Goal: Navigation & Orientation: Find specific page/section

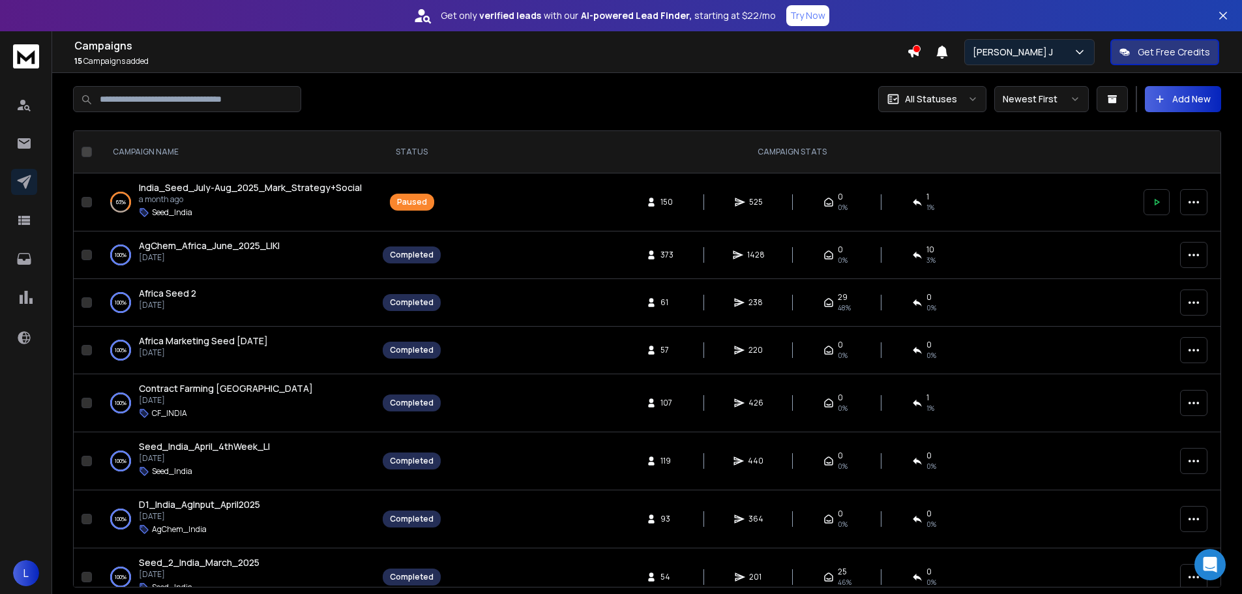
click at [1083, 52] on icon "button" at bounding box center [1080, 51] width 7 height 3
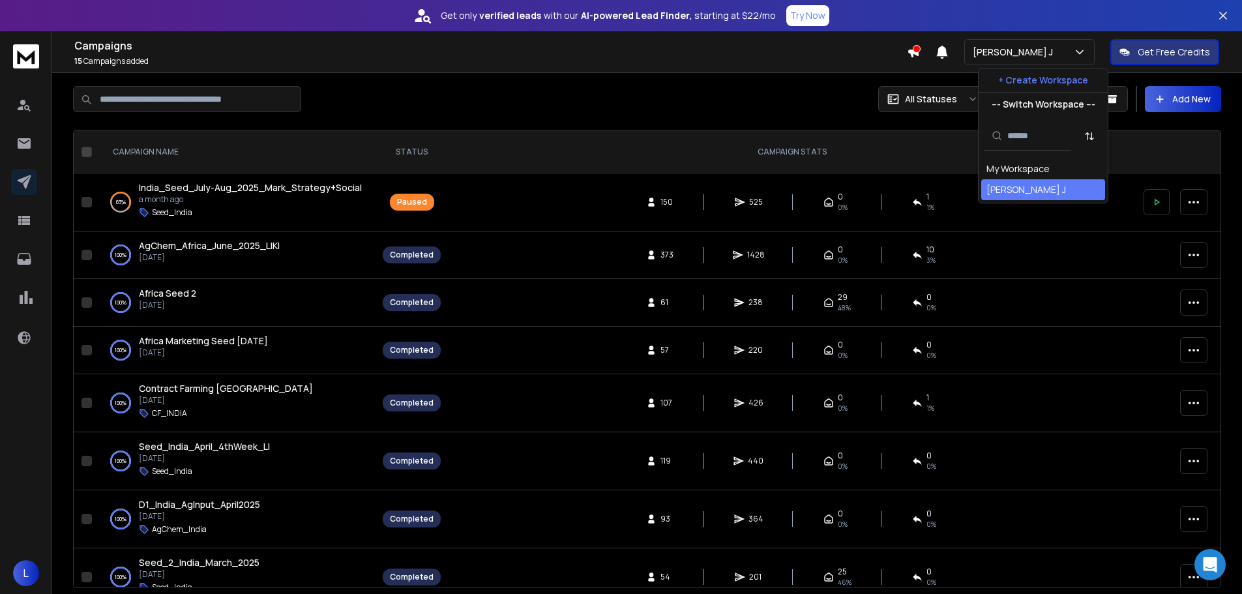
click at [1242, 65] on html "Get only verified leads with our AI-powered Lead Finder, starting at $22/mo Try…" at bounding box center [621, 297] width 1242 height 594
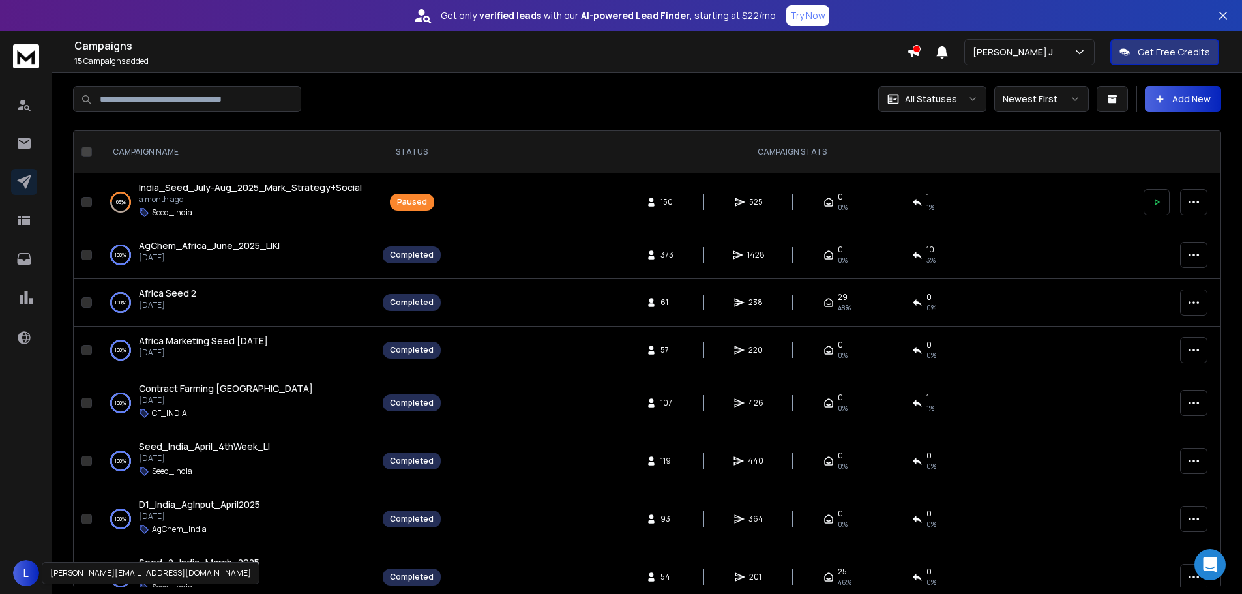
click at [34, 576] on span "L" at bounding box center [26, 573] width 26 height 26
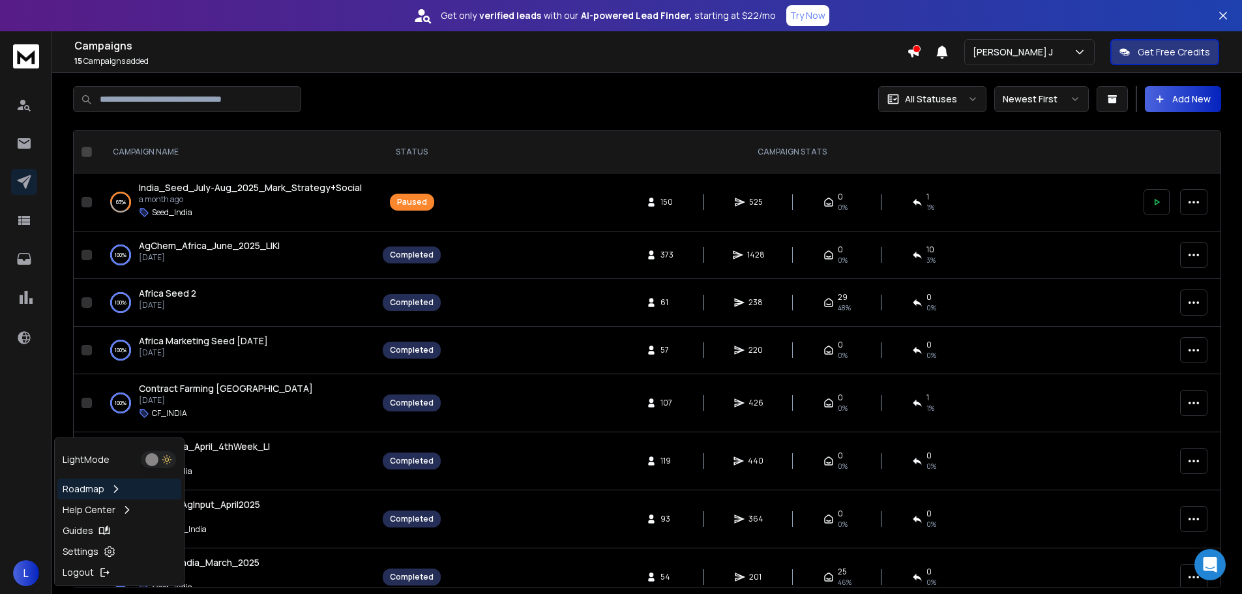
click at [34, 576] on span "L" at bounding box center [26, 573] width 26 height 26
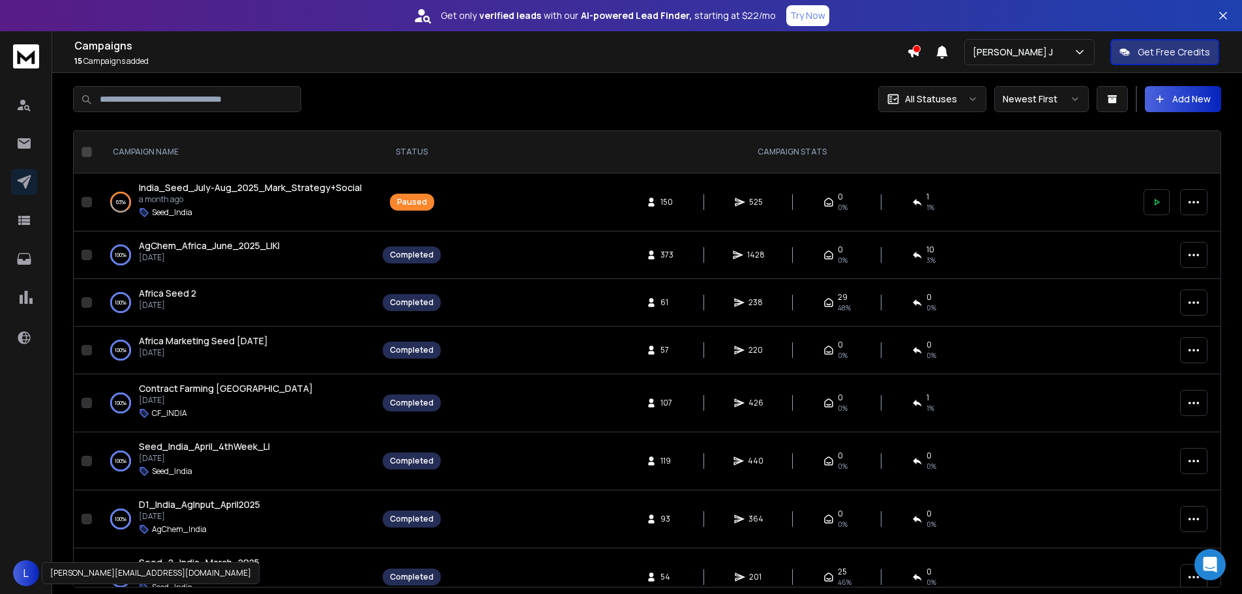
click at [34, 576] on span "L" at bounding box center [26, 573] width 26 height 26
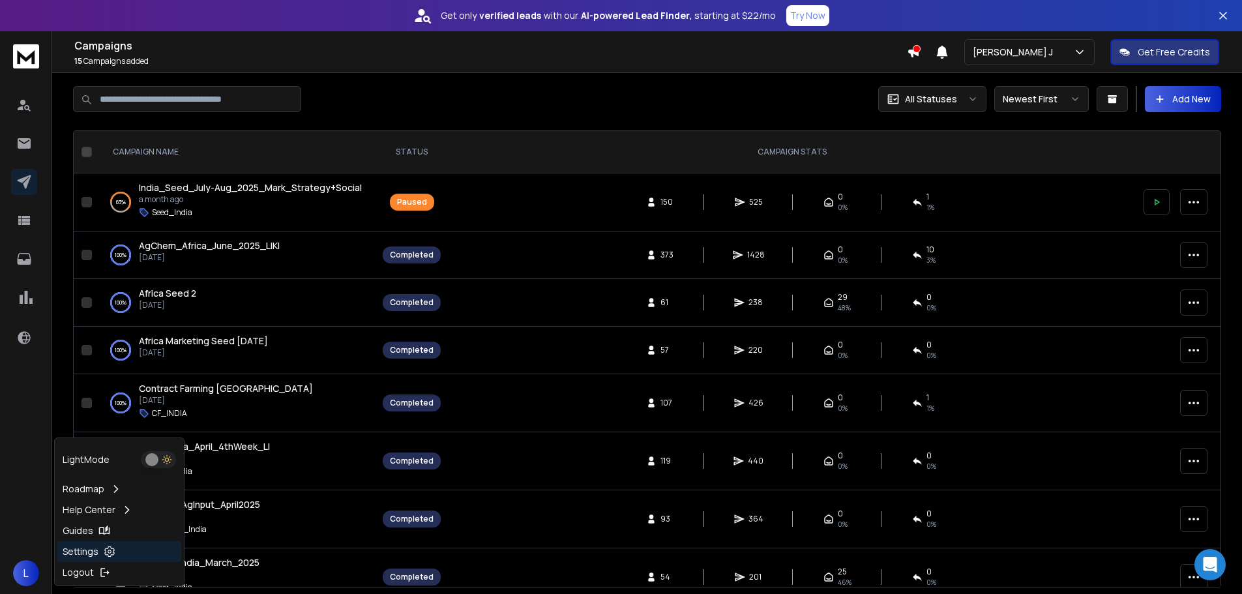
click at [113, 553] on icon at bounding box center [110, 552] width 12 height 12
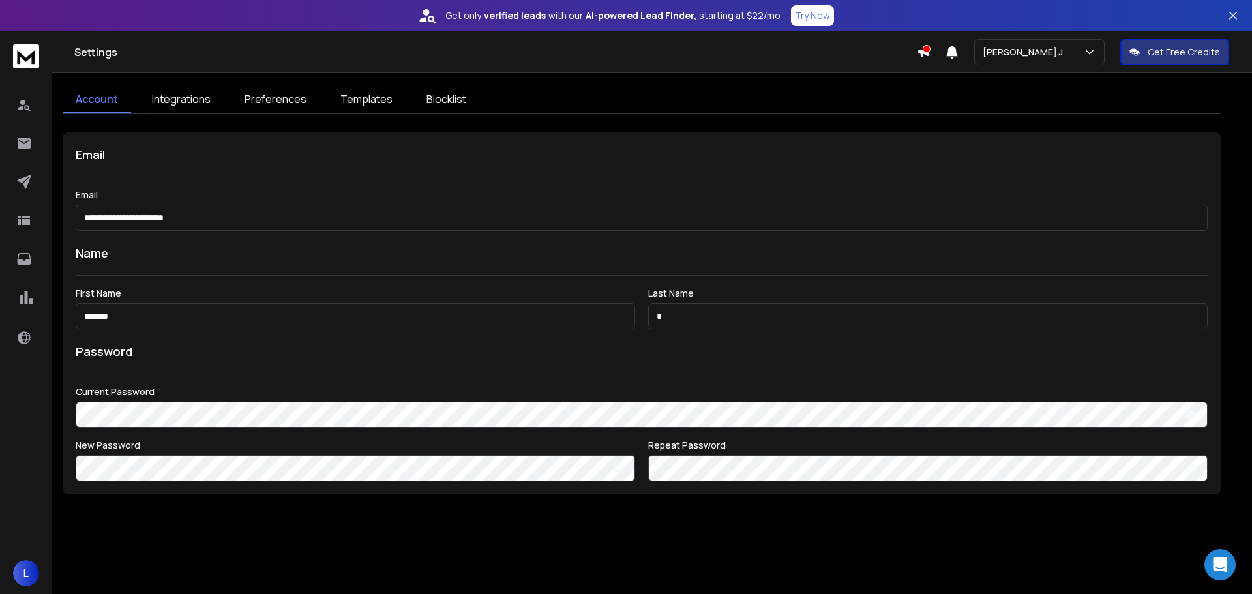
click at [207, 106] on link "Integrations" at bounding box center [181, 99] width 85 height 27
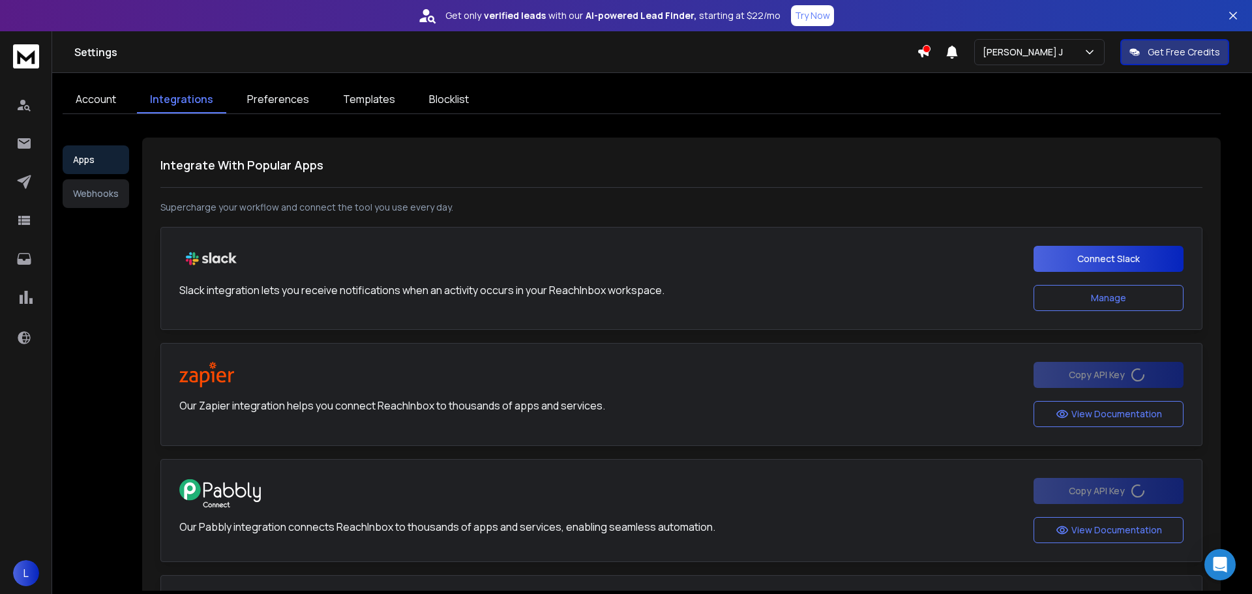
click at [272, 93] on link "Preferences" at bounding box center [278, 99] width 88 height 27
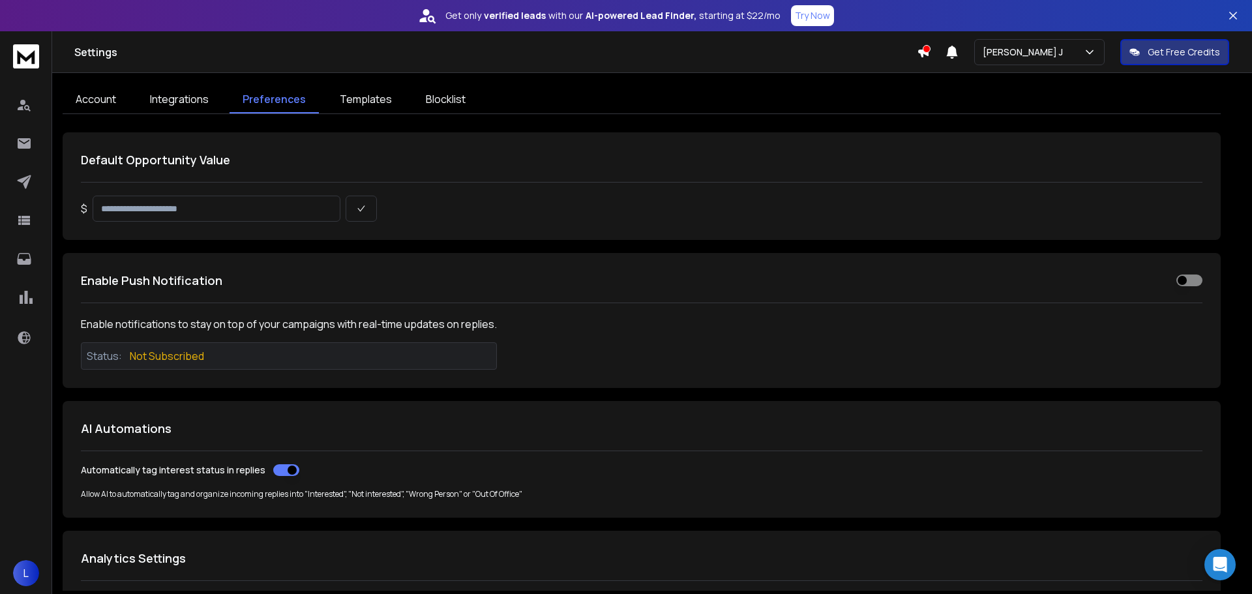
click at [381, 97] on link "Templates" at bounding box center [366, 99] width 78 height 27
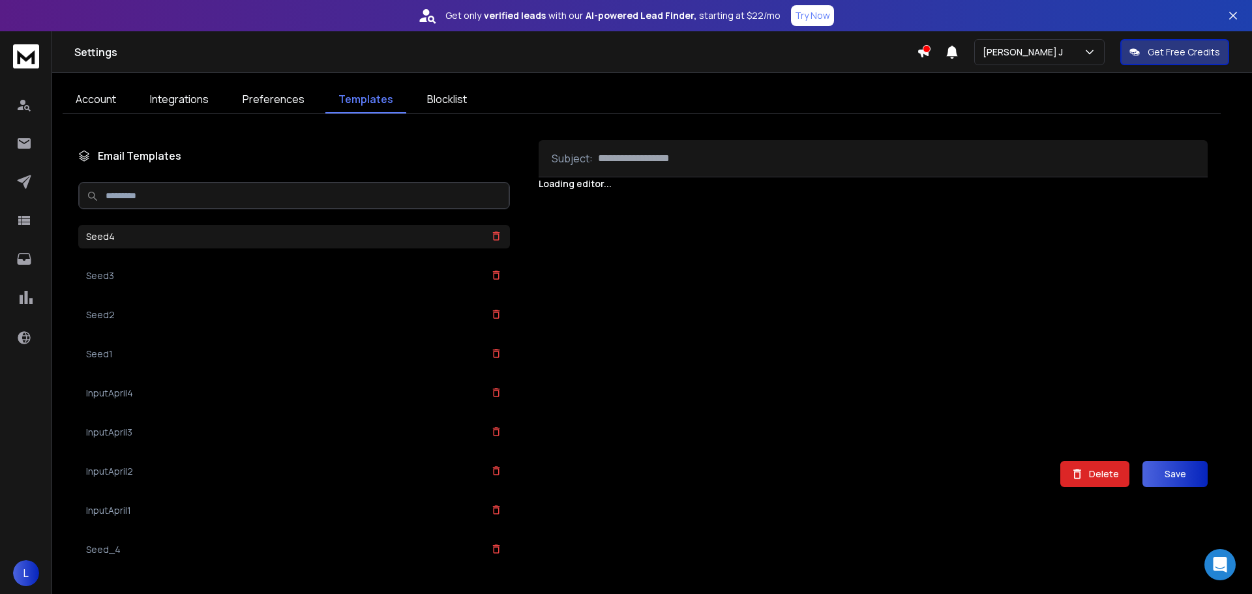
click at [438, 97] on link "Blocklist" at bounding box center [447, 99] width 66 height 27
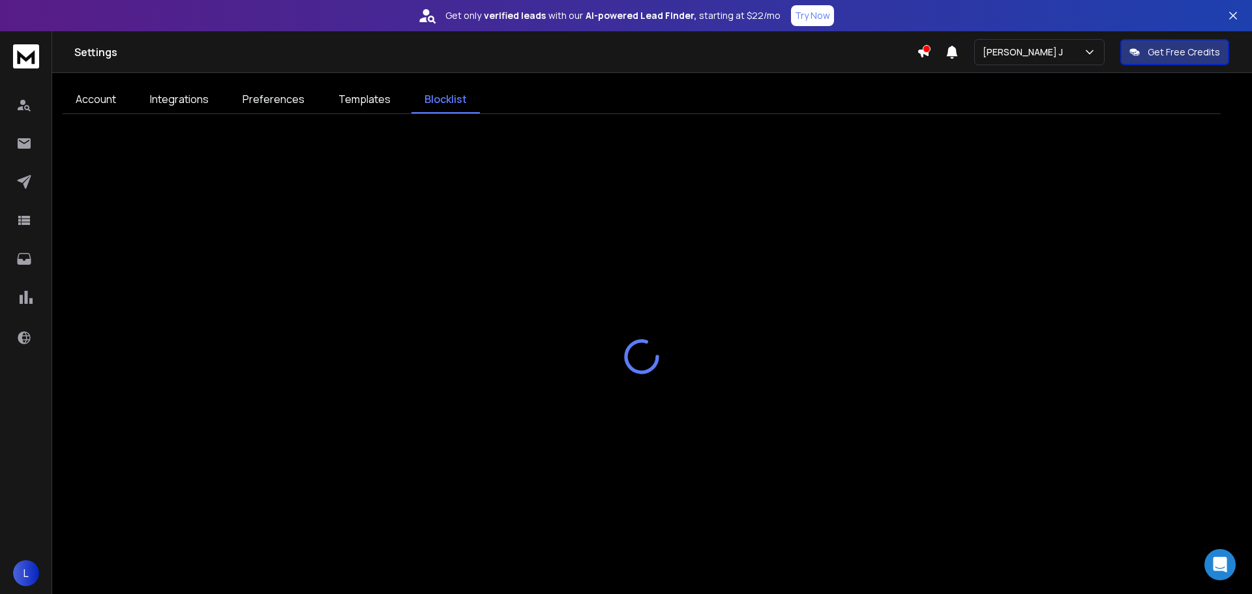
click at [345, 101] on link "Templates" at bounding box center [364, 99] width 78 height 27
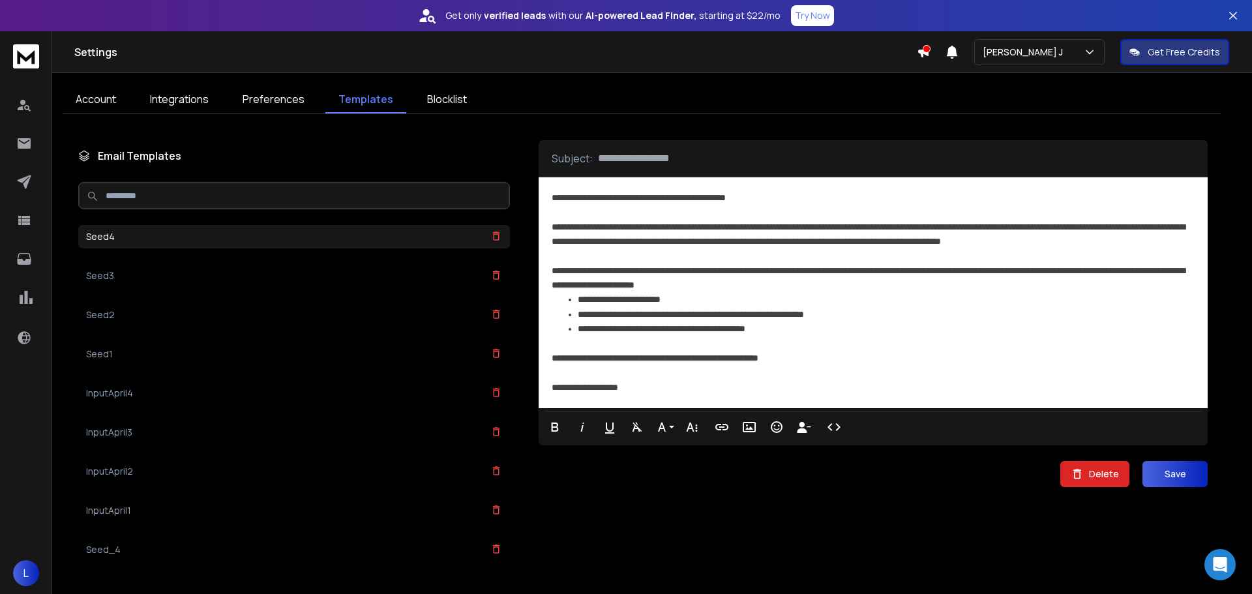
click at [280, 98] on link "Preferences" at bounding box center [274, 99] width 88 height 27
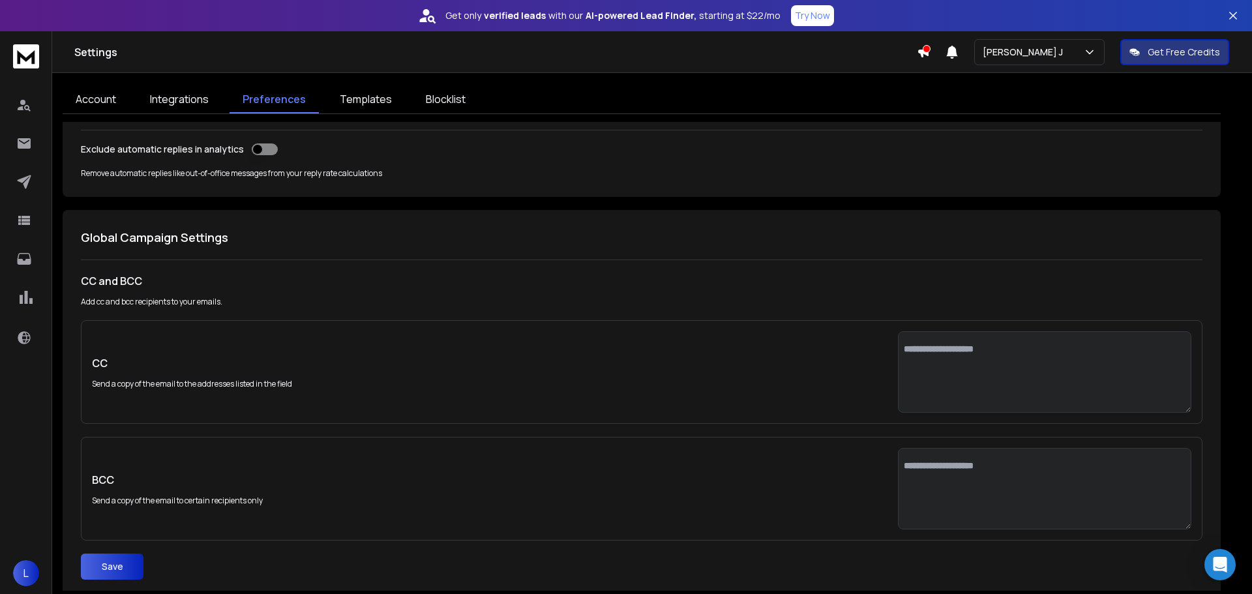
scroll to position [458, 0]
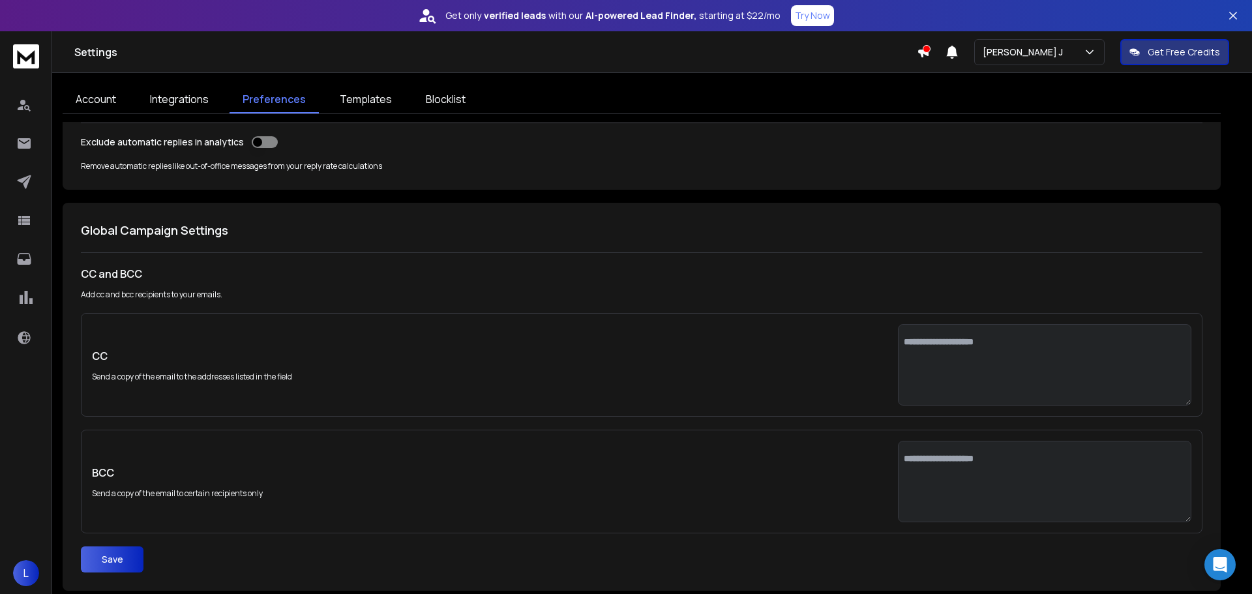
click at [200, 97] on link "Integrations" at bounding box center [179, 99] width 85 height 27
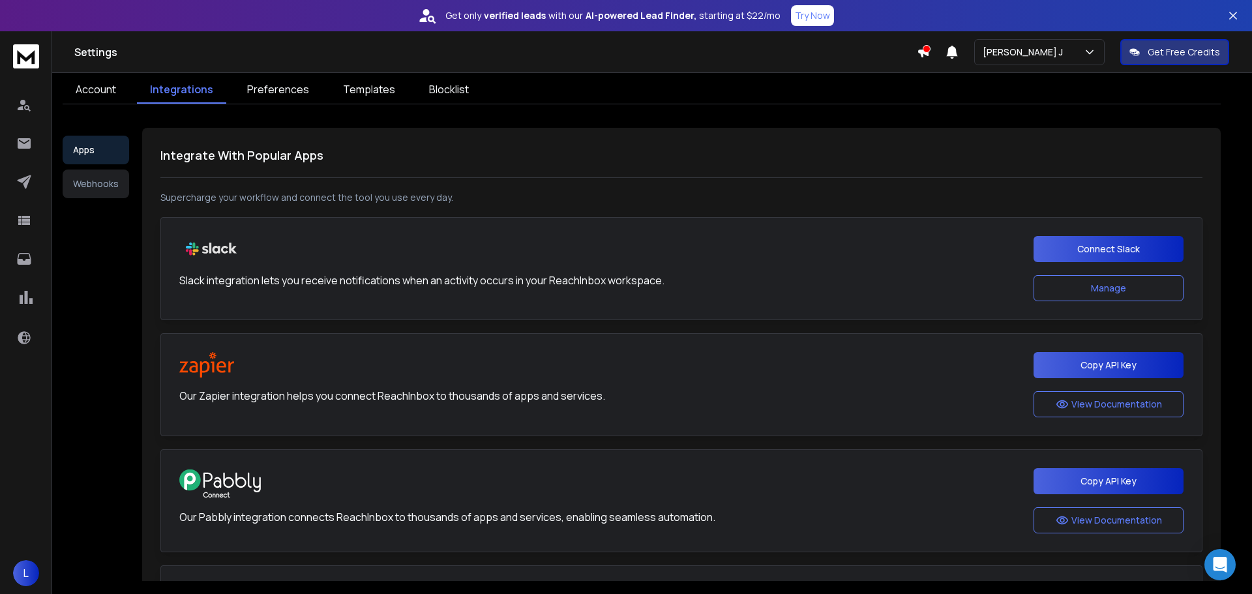
click at [119, 82] on link "Account" at bounding box center [96, 89] width 67 height 27
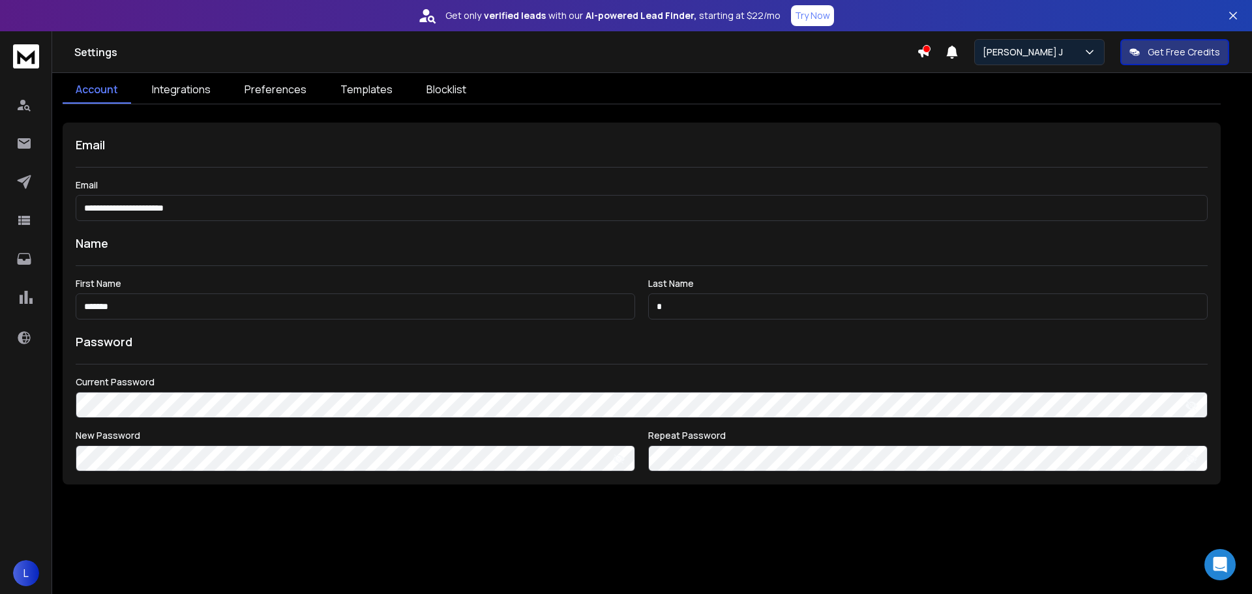
click at [1063, 52] on div "[PERSON_NAME] J" at bounding box center [1039, 52] width 113 height 13
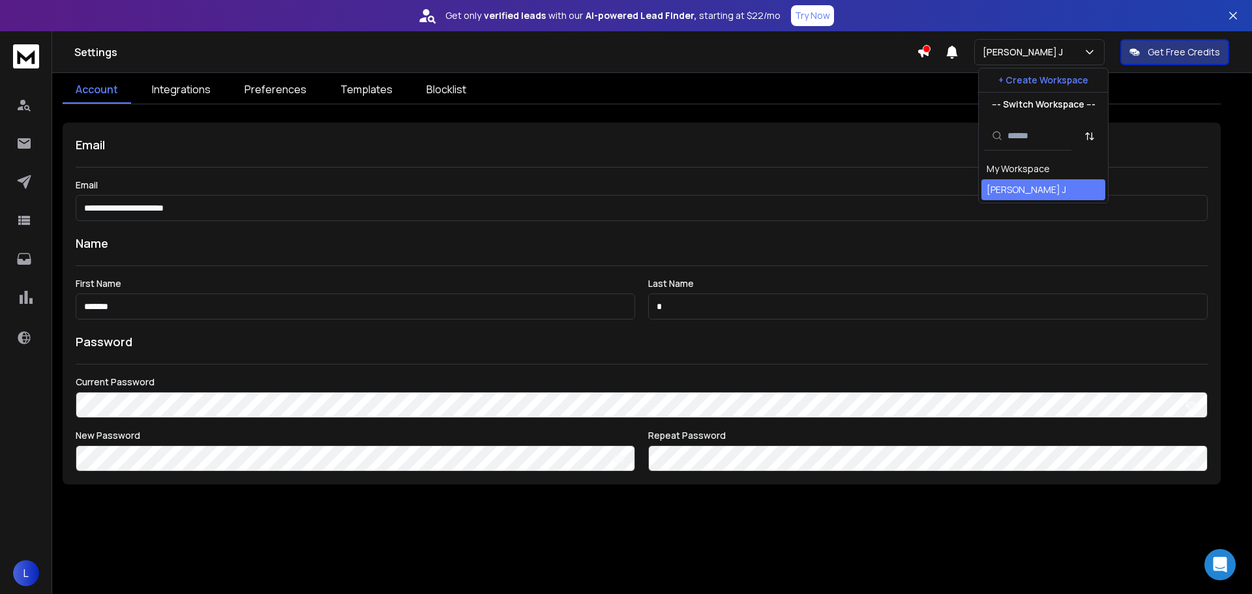
click at [1048, 190] on div "[PERSON_NAME] J" at bounding box center [1043, 189] width 124 height 21
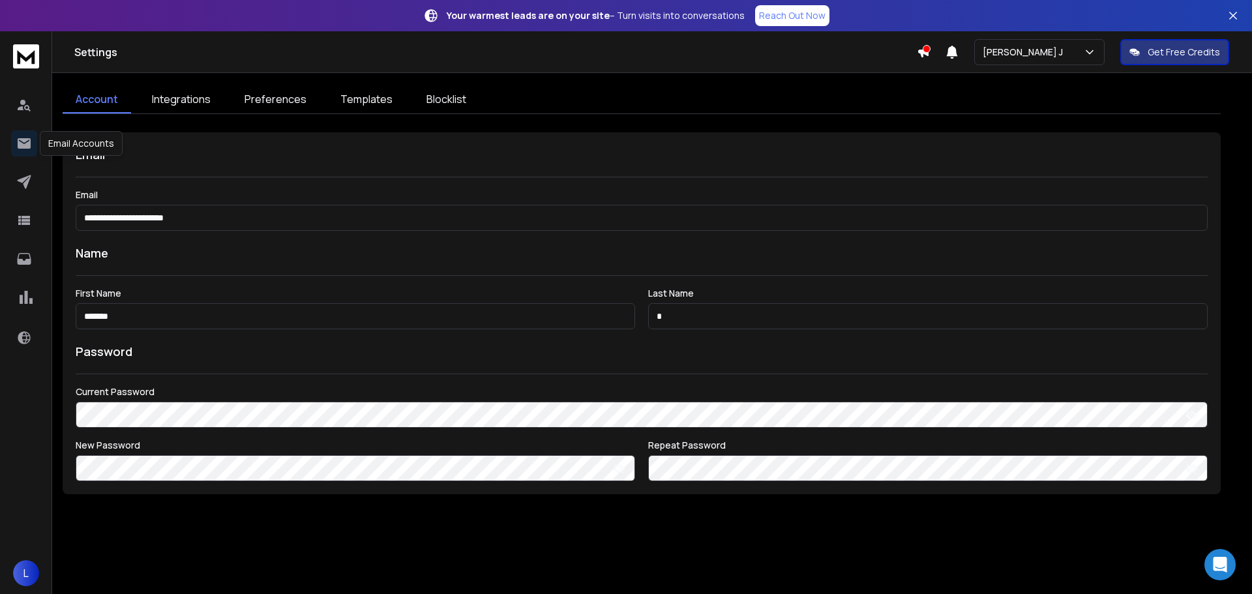
click at [20, 146] on icon at bounding box center [24, 143] width 13 height 10
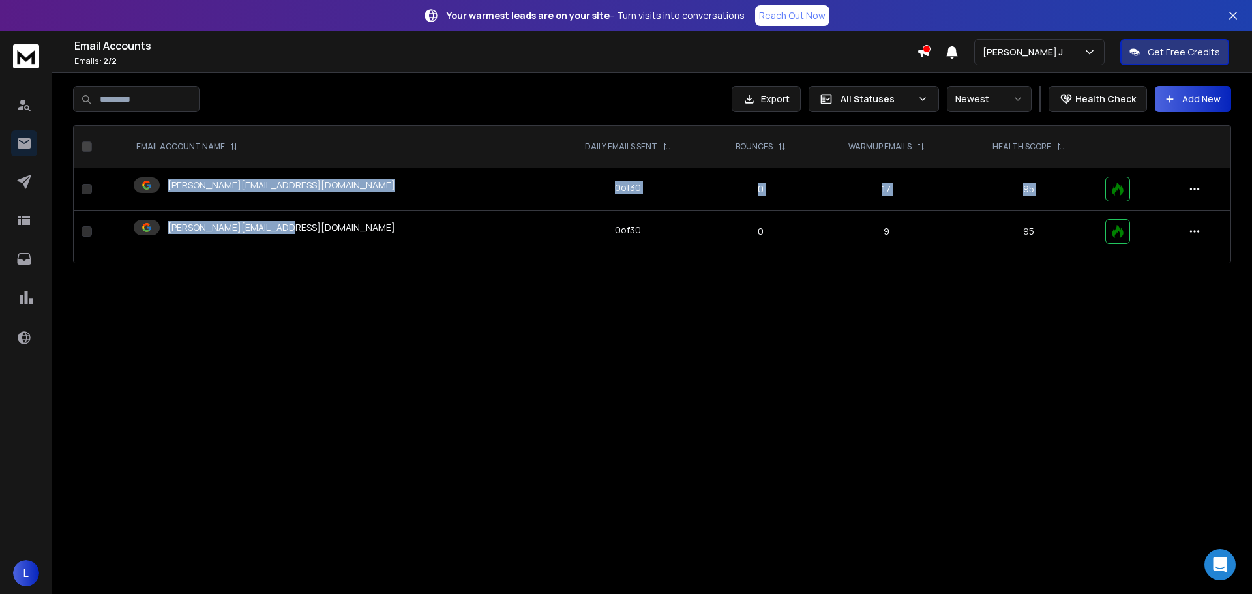
drag, startPoint x: 280, startPoint y: 226, endPoint x: 166, endPoint y: 184, distance: 121.1
click at [166, 184] on tbody "likitha@getagwise.com 0 of 30 0 17 95 likitha.j@getagwise.com 0 of 30 0 9 95" at bounding box center [652, 210] width 1157 height 85
copy tbody "likitha@getagwise.com 0 of 30 0 17 95 likitha.j@getagwise.com"
